Goal: Navigation & Orientation: Find specific page/section

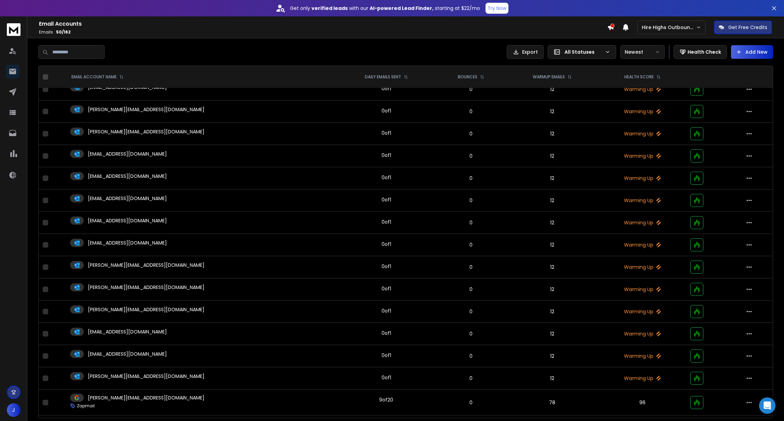
scroll to position [312, 0]
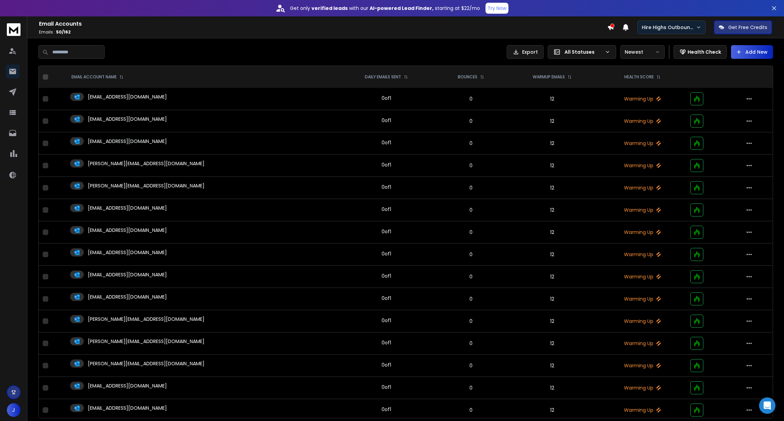
click at [663, 33] on button "Hire Highs Outbound Engine" at bounding box center [672, 28] width 68 height 14
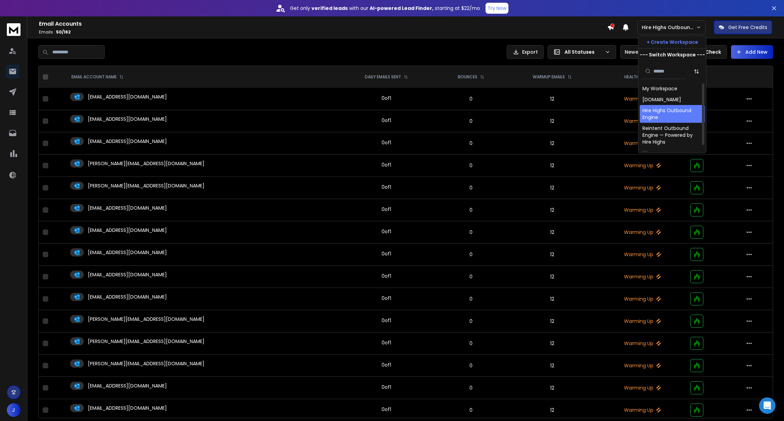
click at [669, 117] on div "Hire Highs Outbound Engine" at bounding box center [673, 114] width 60 height 14
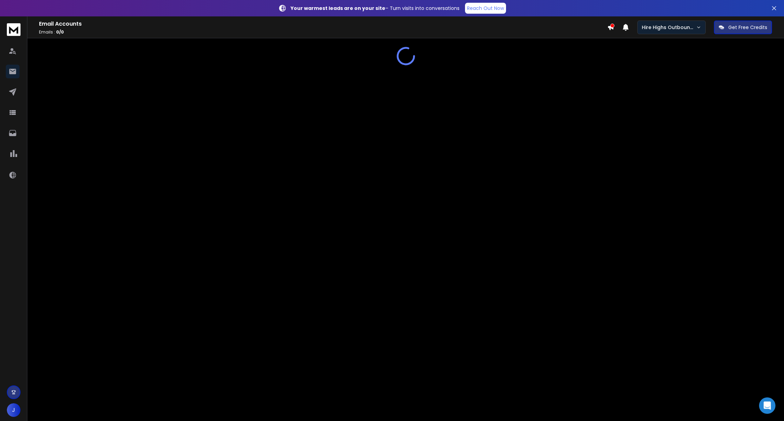
click at [666, 27] on p "Hire Highs Outbound Engine" at bounding box center [669, 27] width 54 height 7
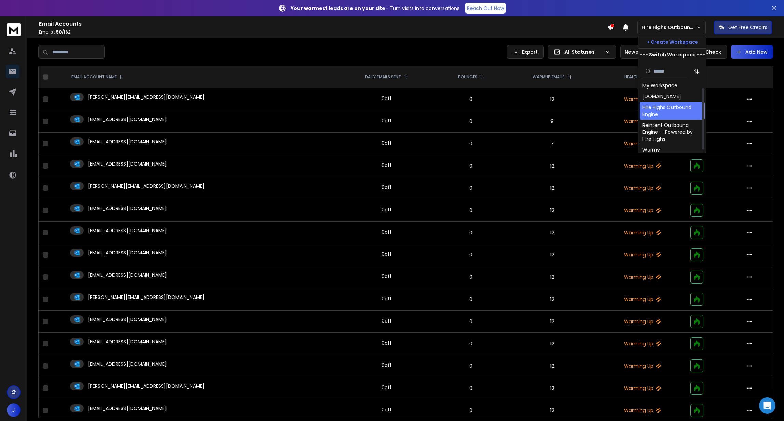
scroll to position [7, 0]
click at [667, 148] on div "Warmy" at bounding box center [672, 146] width 65 height 11
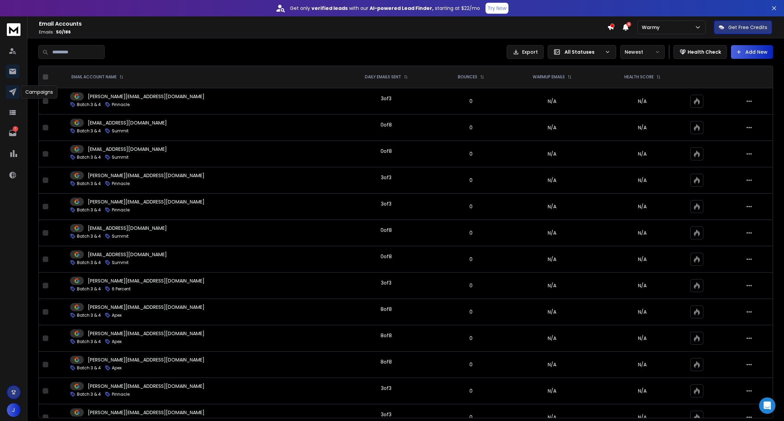
click at [12, 97] on link at bounding box center [13, 92] width 14 height 14
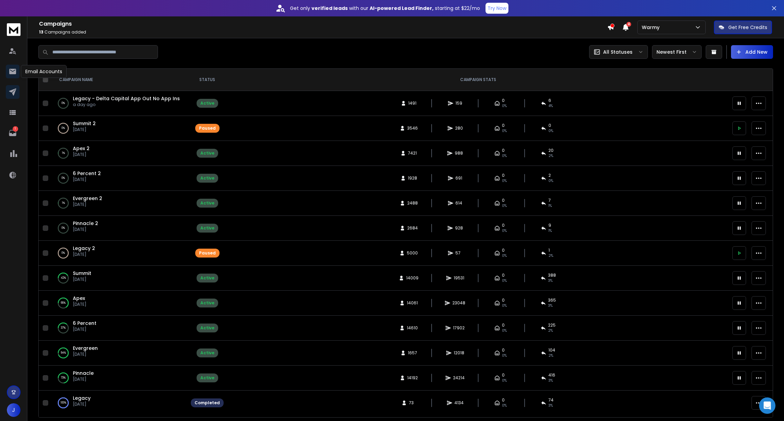
click at [16, 77] on link at bounding box center [13, 72] width 14 height 14
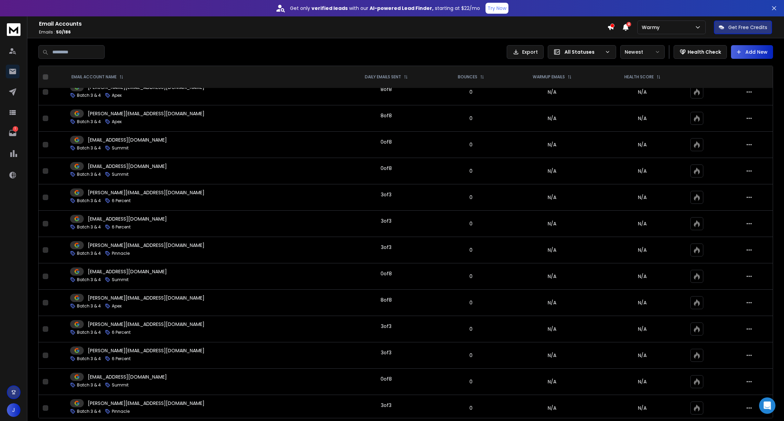
scroll to position [669, 0]
click at [6, 134] on link "1" at bounding box center [13, 133] width 14 height 14
